Goal: Task Accomplishment & Management: Manage account settings

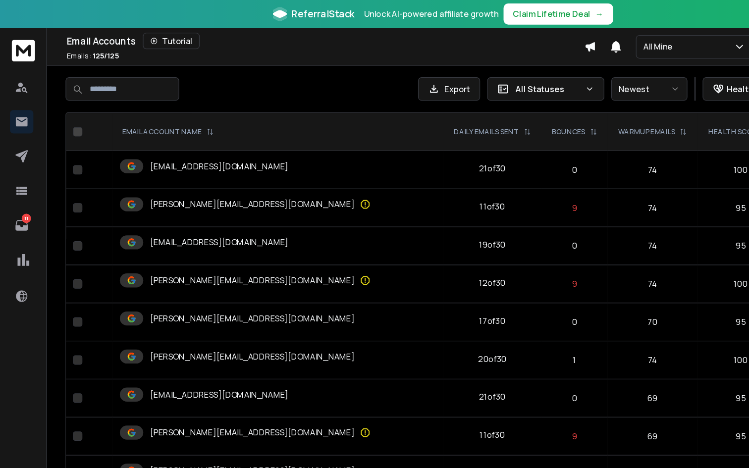
scroll to position [43, 0]
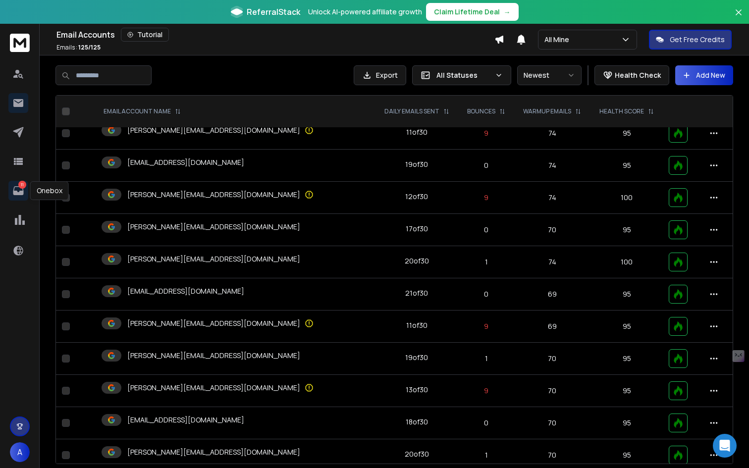
click at [17, 190] on icon at bounding box center [18, 191] width 12 height 12
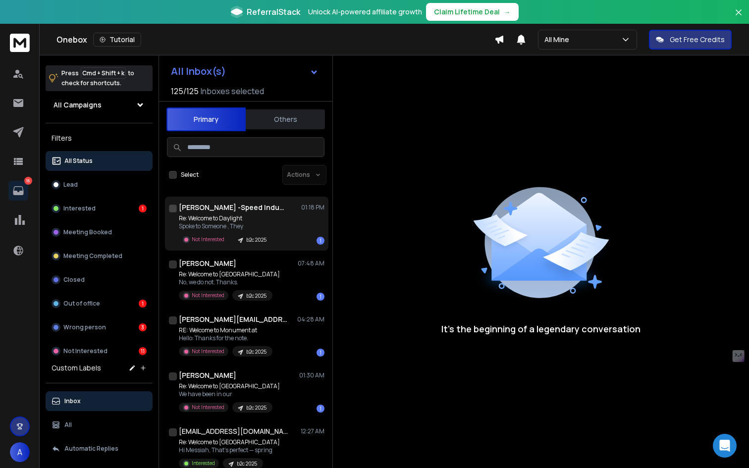
click at [211, 218] on p "Re: Welcome to Daylight" at bounding box center [226, 219] width 94 height 8
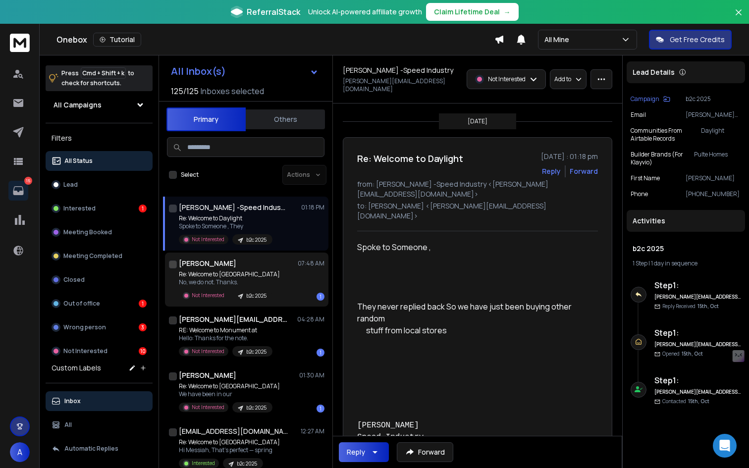
click at [229, 266] on div "[PERSON_NAME] 07:48 AM" at bounding box center [252, 264] width 146 height 10
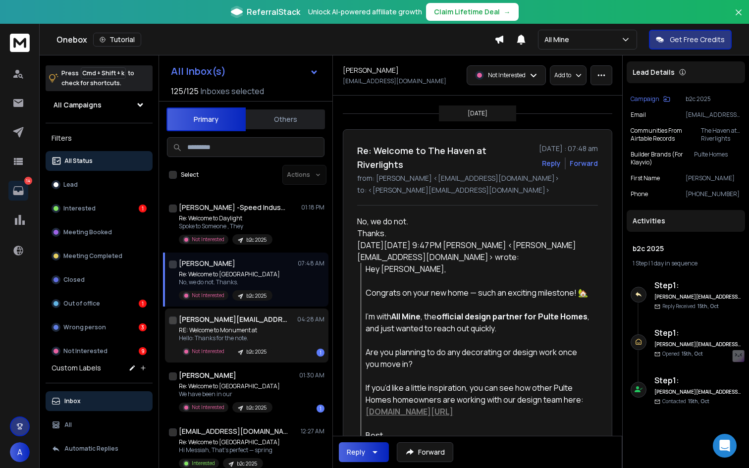
click at [236, 324] on h1 "[PERSON_NAME][EMAIL_ADDRESS][DOMAIN_NAME]" at bounding box center [233, 320] width 109 height 10
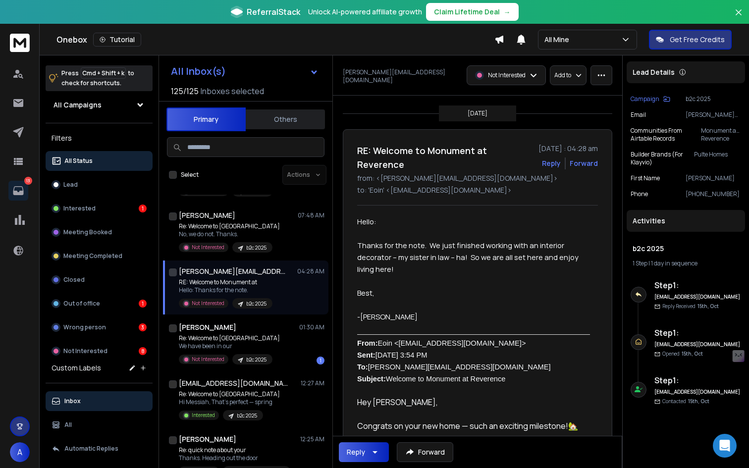
scroll to position [51, 0]
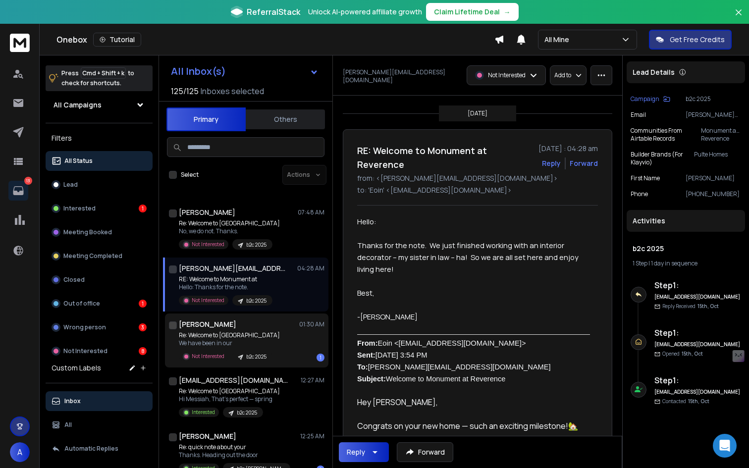
click at [238, 334] on p "Re: Welcome to [GEOGRAPHIC_DATA]" at bounding box center [229, 336] width 101 height 8
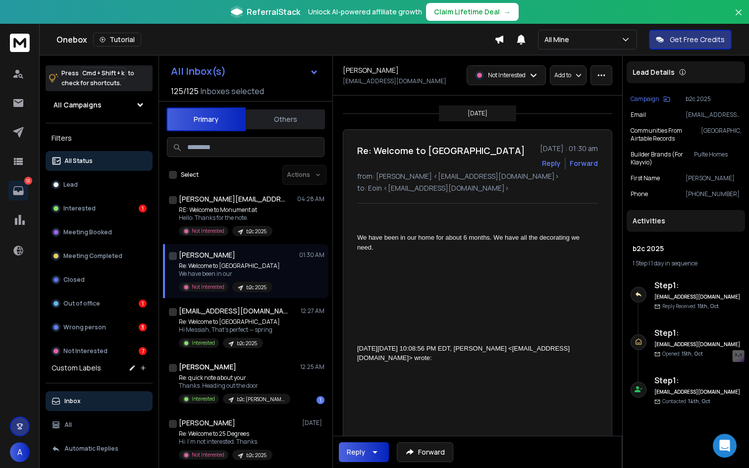
scroll to position [121, 0]
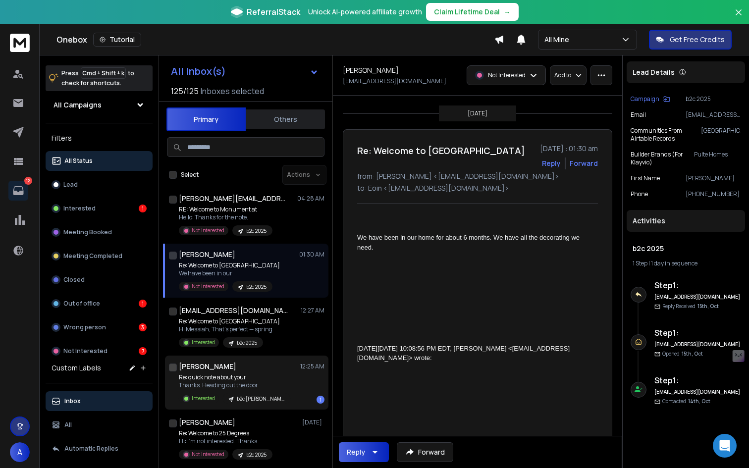
click at [248, 376] on p "Re: quick note about your" at bounding box center [235, 378] width 112 height 8
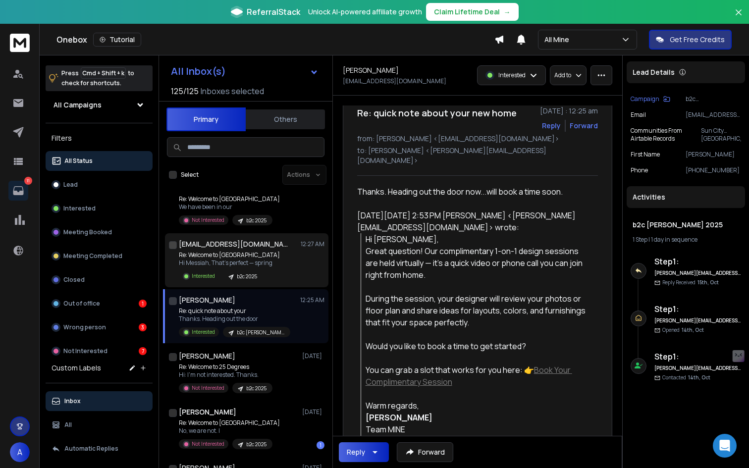
scroll to position [191, 0]
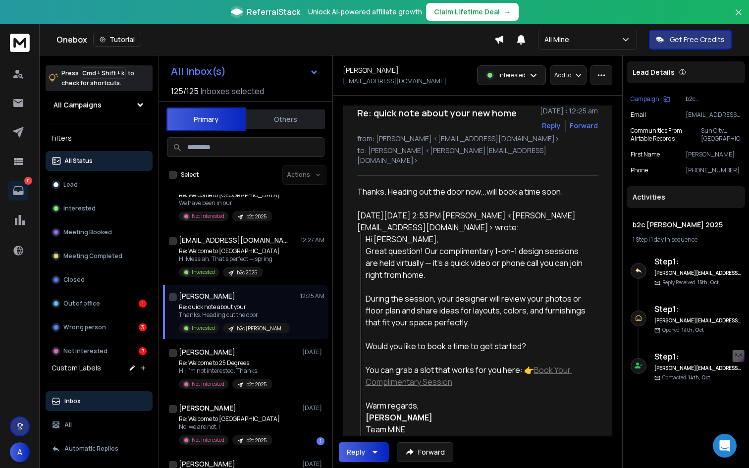
click at [173, 299] on button "button" at bounding box center [173, 297] width 8 height 8
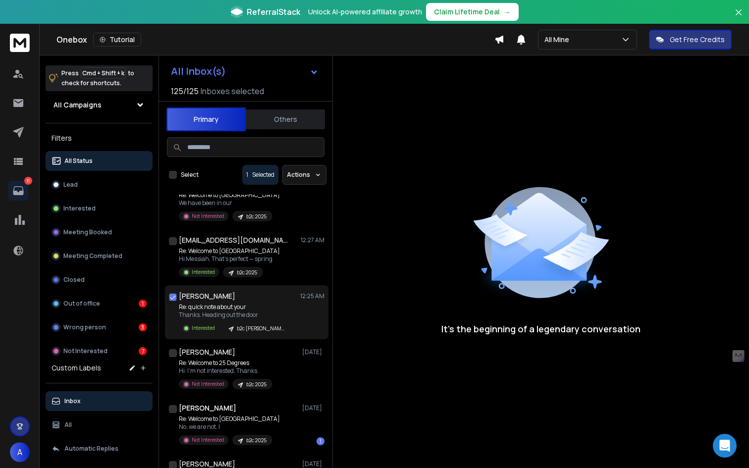
scroll to position [0, 0]
click at [174, 296] on button "button" at bounding box center [173, 297] width 8 height 8
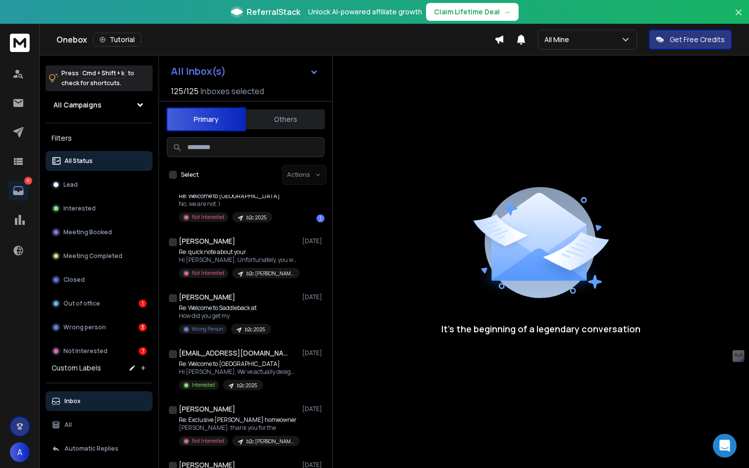
scroll to position [419, 0]
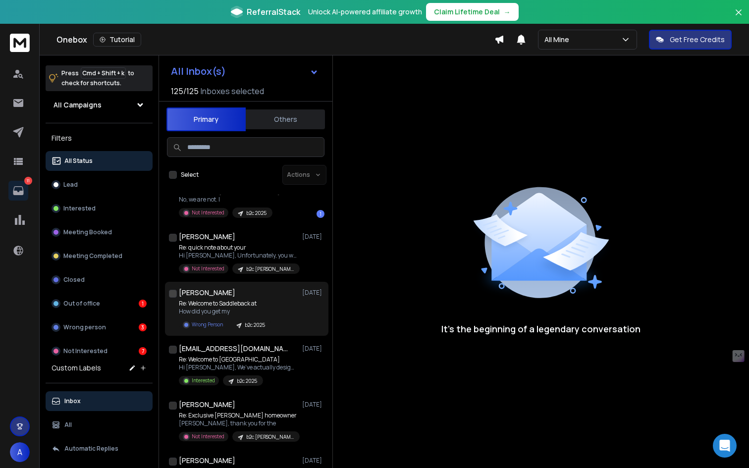
click at [230, 300] on p "Re: Welcome to Saddleback at" at bounding box center [225, 304] width 92 height 8
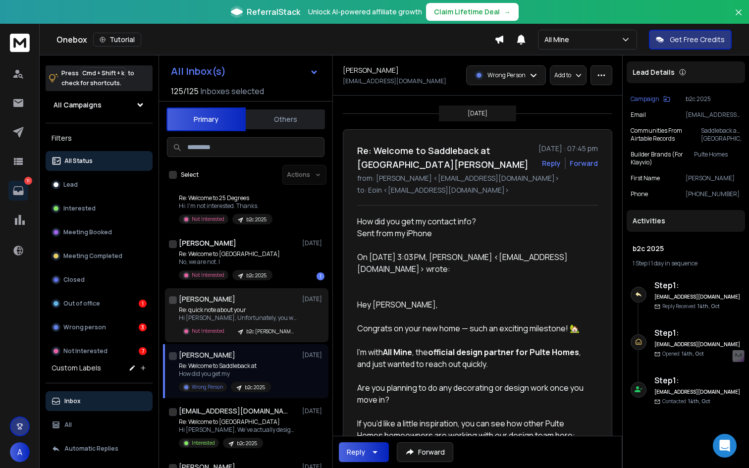
scroll to position [348, 0]
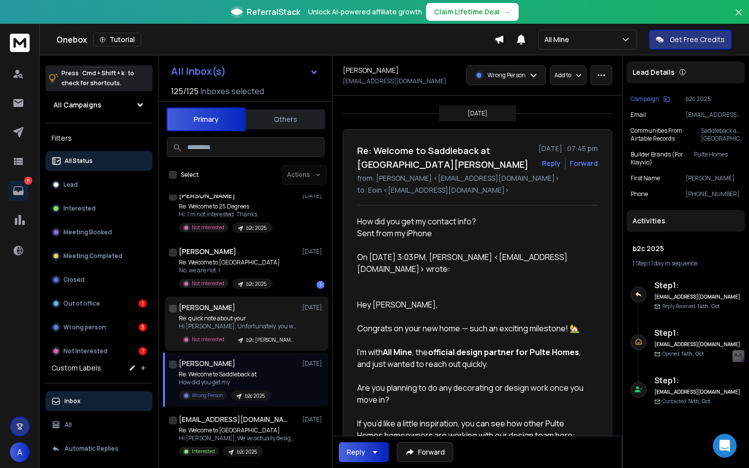
click at [230, 256] on h1 "[PERSON_NAME]" at bounding box center [207, 252] width 57 height 10
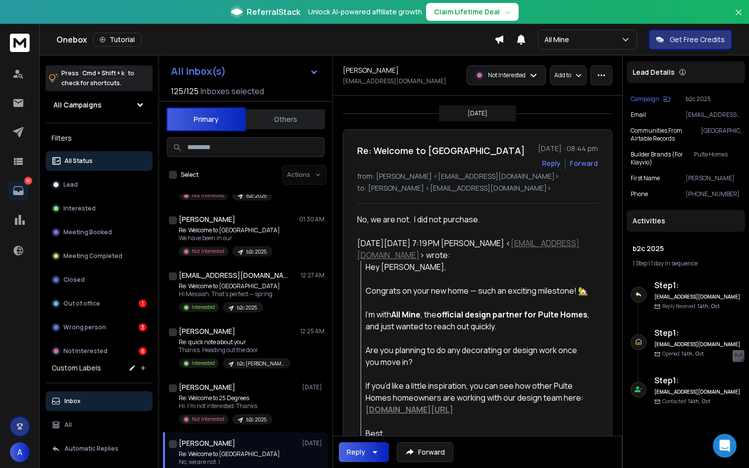
scroll to position [0, 0]
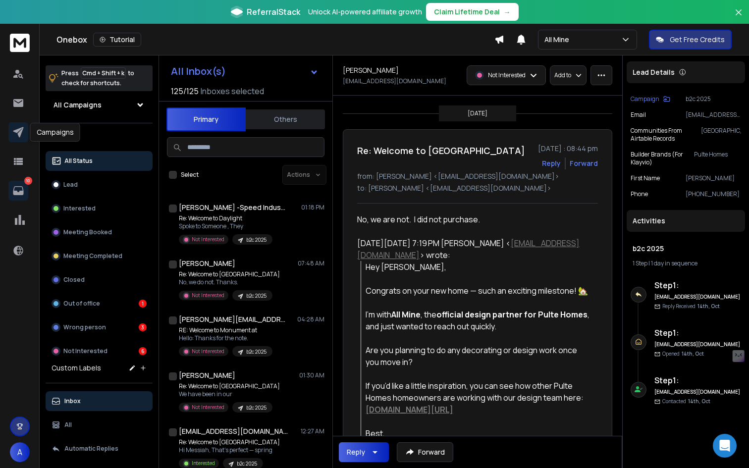
click at [18, 133] on icon at bounding box center [18, 132] width 10 height 10
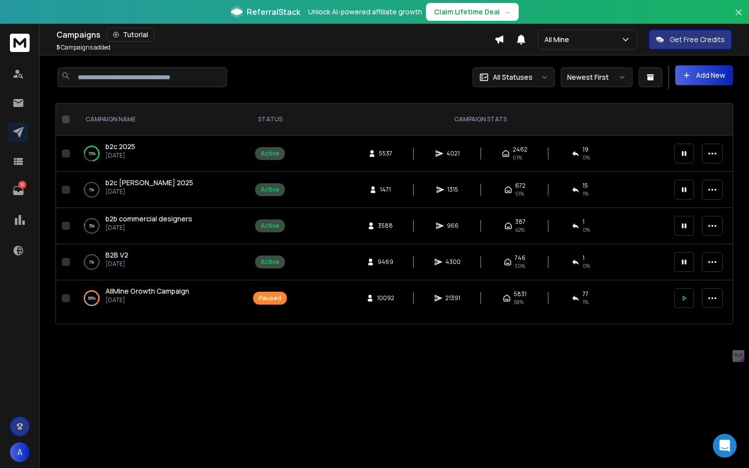
click at [149, 152] on div "72 % b2c 2025 [DATE]" at bounding box center [161, 154] width 154 height 24
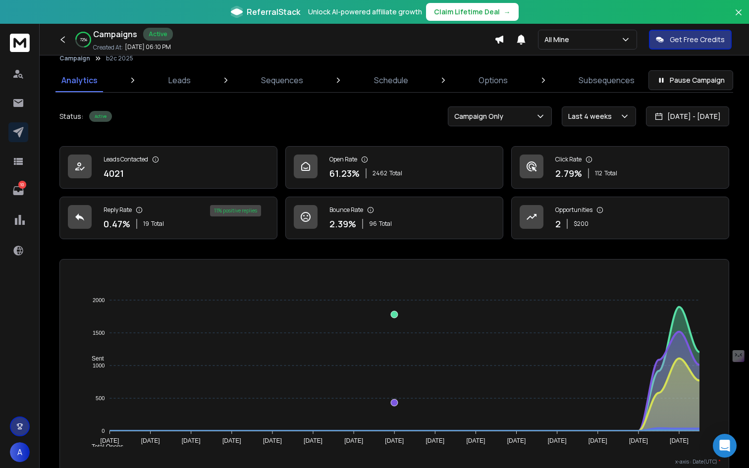
scroll to position [11, 0]
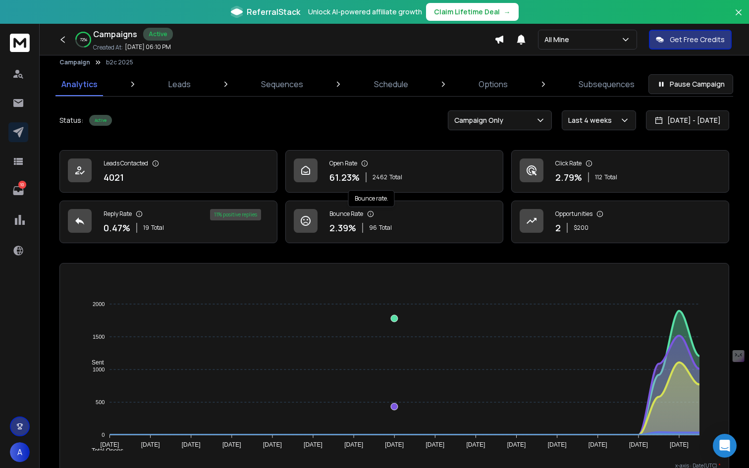
click at [373, 214] on icon at bounding box center [370, 214] width 7 height 7
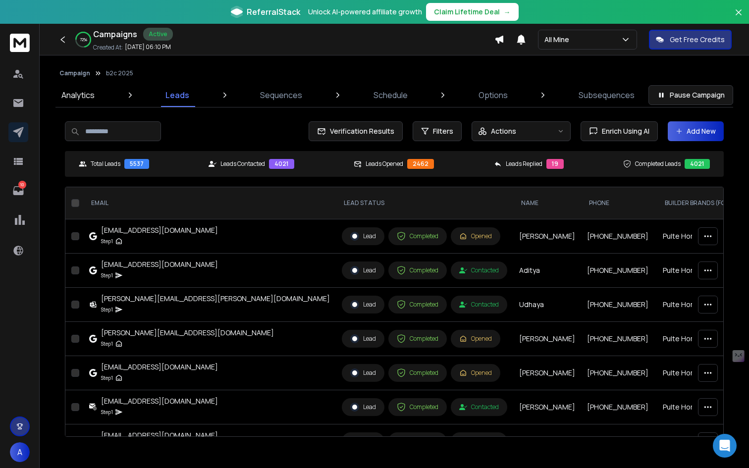
click at [83, 100] on p "Analytics" at bounding box center [77, 95] width 33 height 12
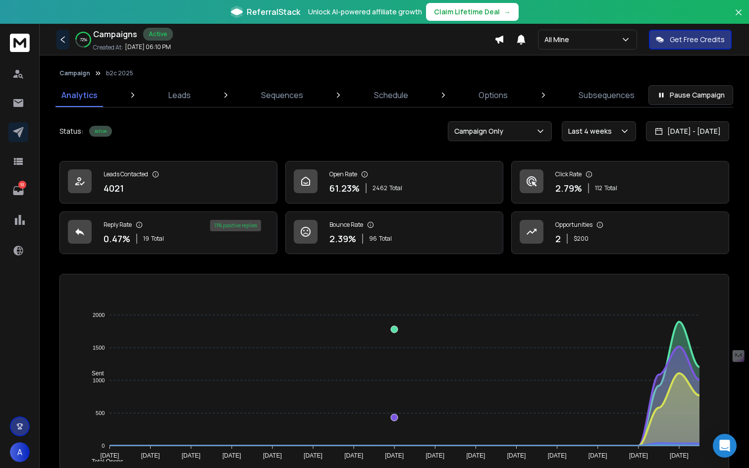
click at [62, 38] on icon at bounding box center [62, 39] width 9 height 9
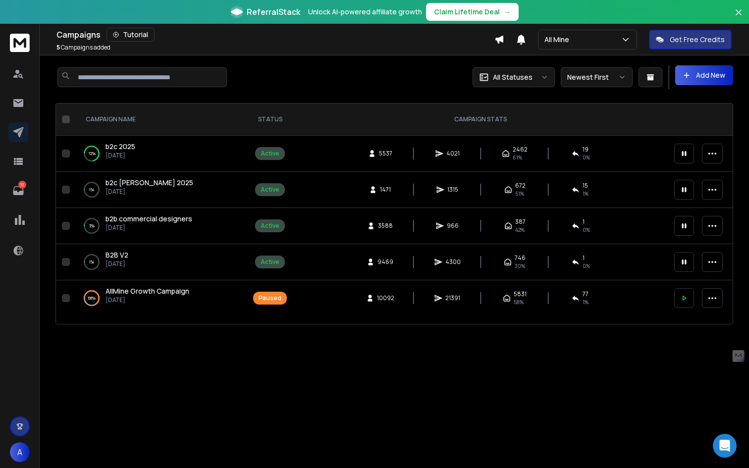
click at [148, 186] on span "b2c [PERSON_NAME] 2025" at bounding box center [150, 182] width 88 height 9
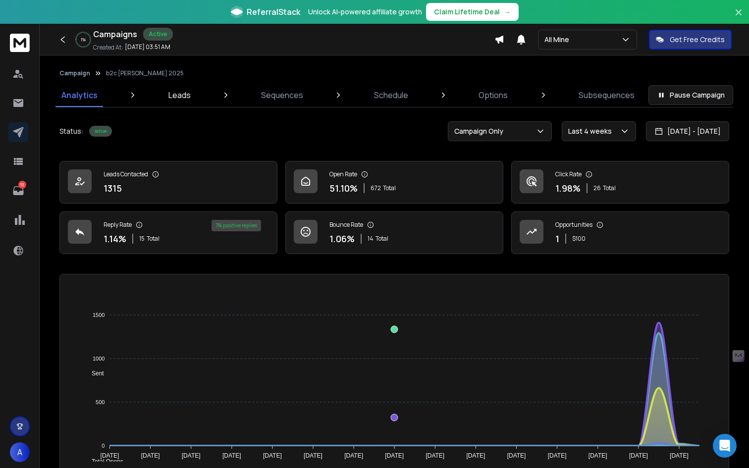
click at [188, 98] on p "Leads" at bounding box center [180, 95] width 22 height 12
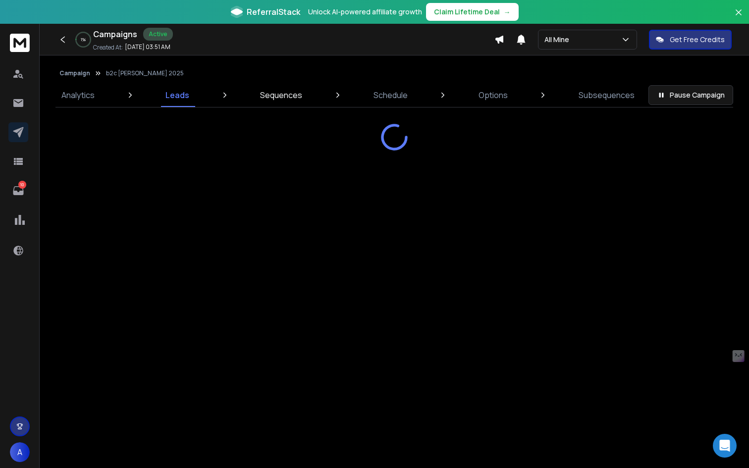
click at [271, 102] on link "Sequences" at bounding box center [281, 95] width 54 height 24
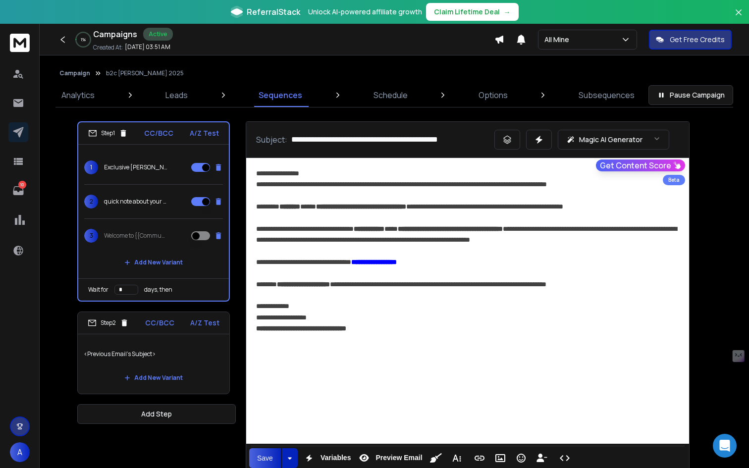
click at [140, 169] on p "Exclusive [PERSON_NAME] homeowner perk — from All Mine" at bounding box center [135, 168] width 63 height 8
click at [143, 201] on p "quick note about your new home" at bounding box center [135, 202] width 63 height 8
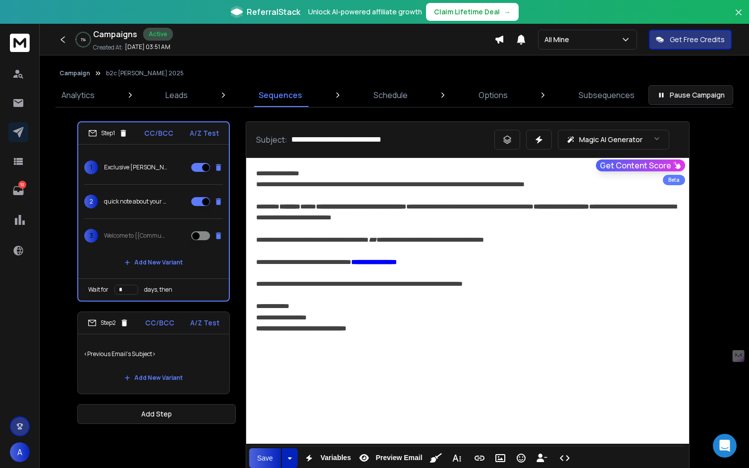
click at [135, 166] on p "Exclusive [PERSON_NAME] homeowner perk — from All Mine" at bounding box center [135, 168] width 63 height 8
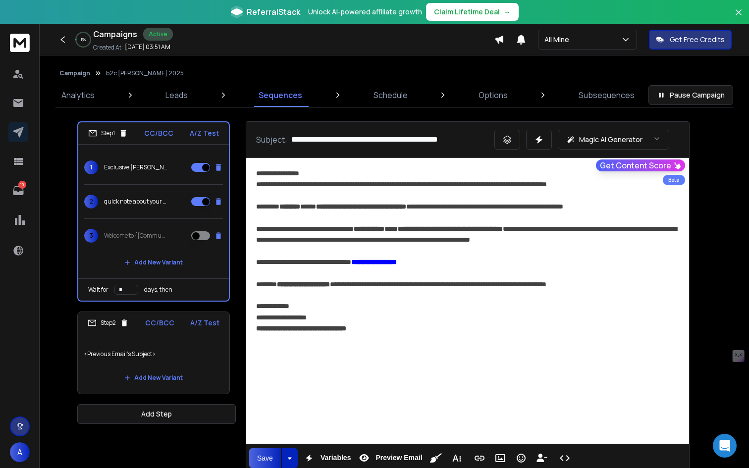
click at [137, 205] on p "quick note about your new home" at bounding box center [135, 202] width 63 height 8
type input "**********"
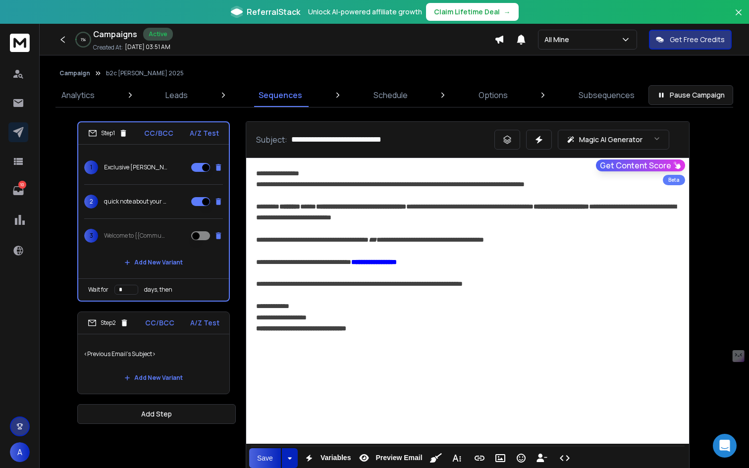
click at [204, 202] on button "button" at bounding box center [200, 201] width 19 height 9
click at [142, 356] on p "<Previous Email's Subject>" at bounding box center [154, 355] width 140 height 28
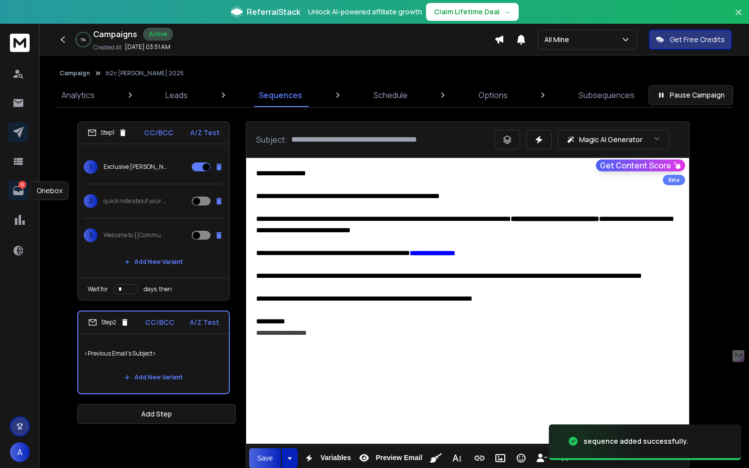
click at [20, 184] on p "10" at bounding box center [22, 185] width 8 height 8
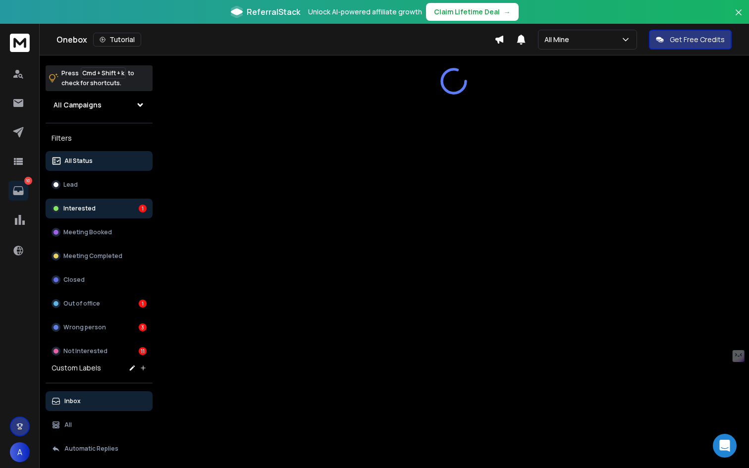
click at [78, 205] on p "Interested" at bounding box center [79, 209] width 32 height 8
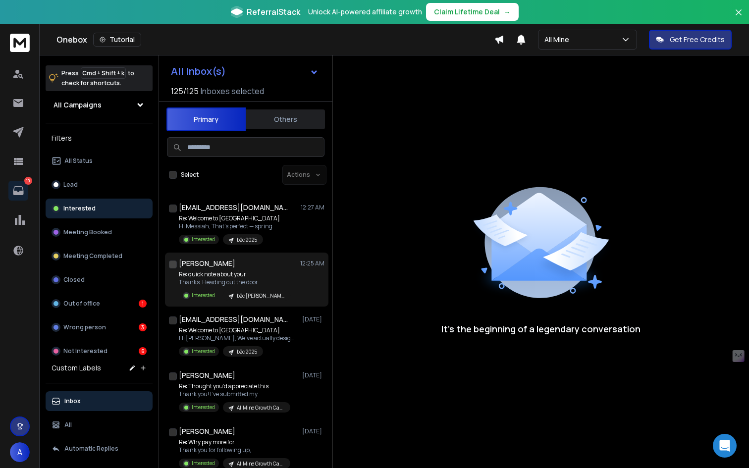
click at [227, 271] on p "Re: quick note about your" at bounding box center [235, 275] width 112 height 8
